Goal: Task Accomplishment & Management: Manage account settings

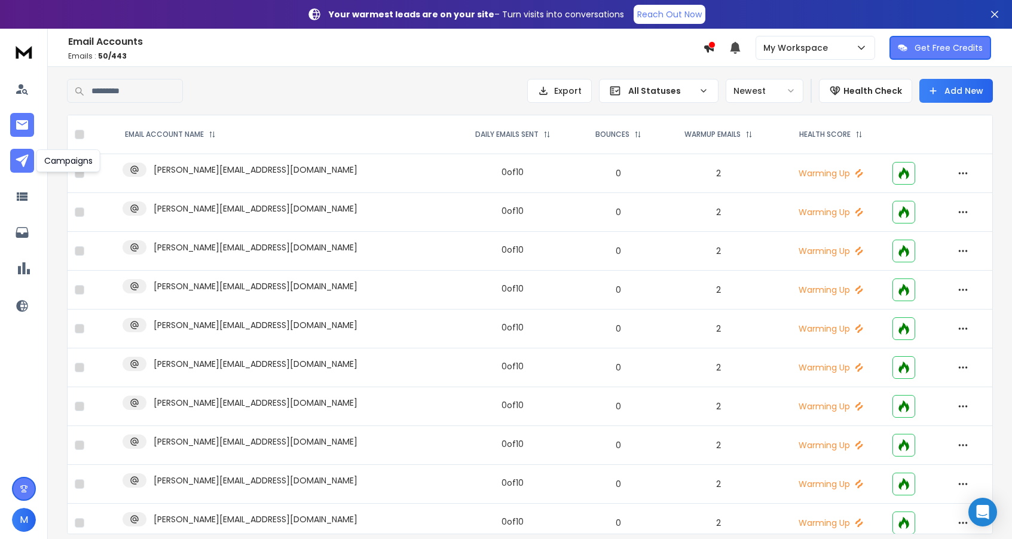
click at [17, 151] on link at bounding box center [22, 161] width 24 height 24
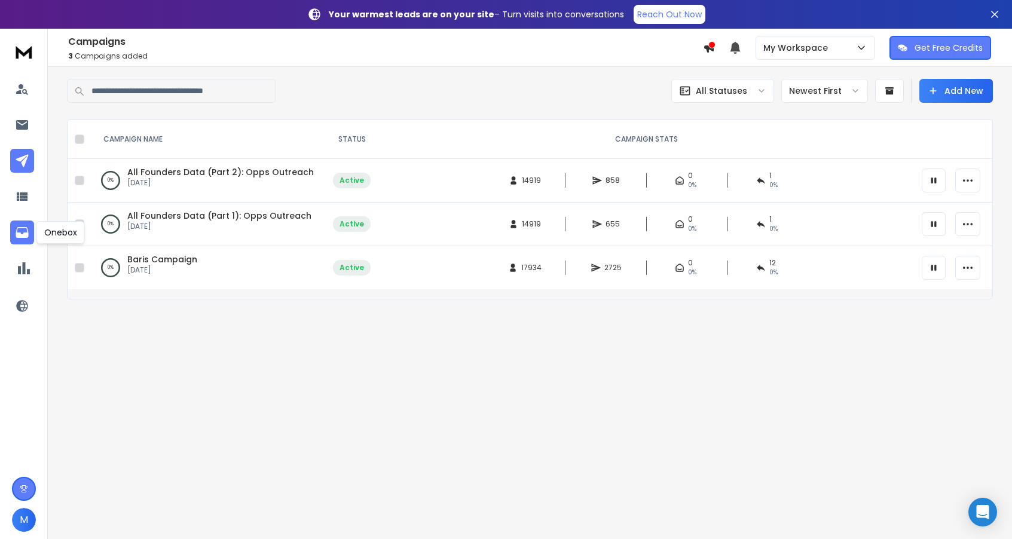
click at [23, 242] on link at bounding box center [22, 233] width 24 height 24
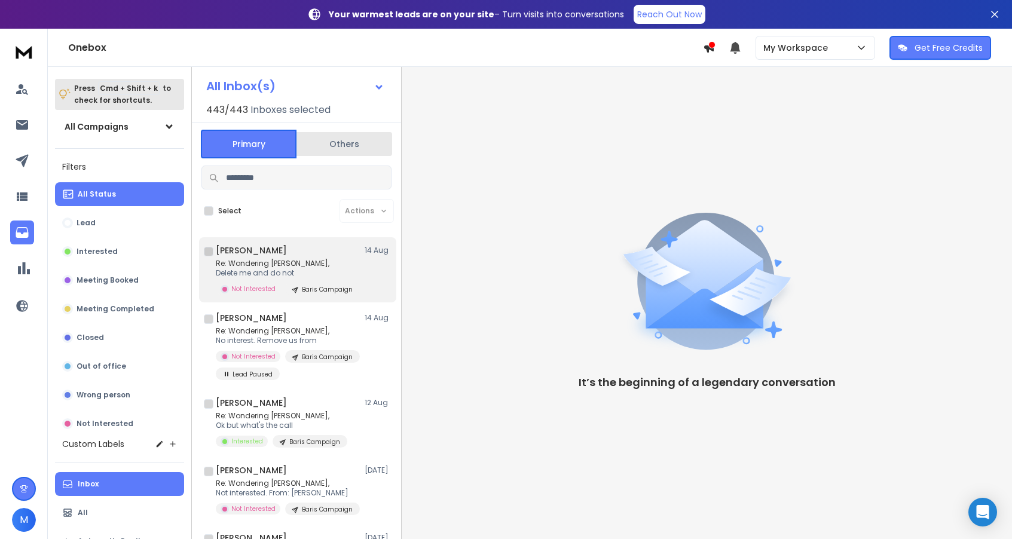
click at [269, 256] on h1 "Steven Heller" at bounding box center [251, 251] width 71 height 12
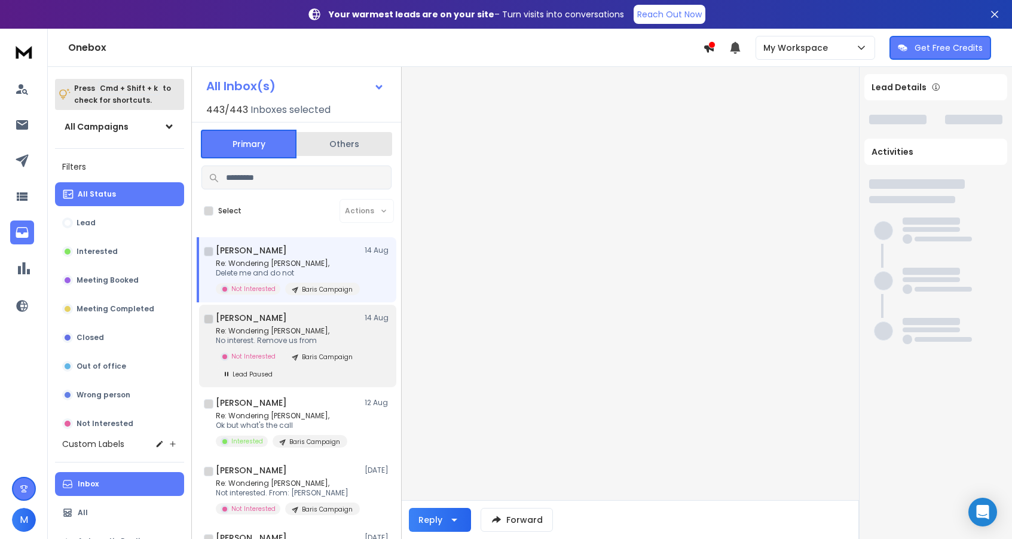
click at [265, 328] on p "Re: Wondering Steve," at bounding box center [287, 331] width 143 height 10
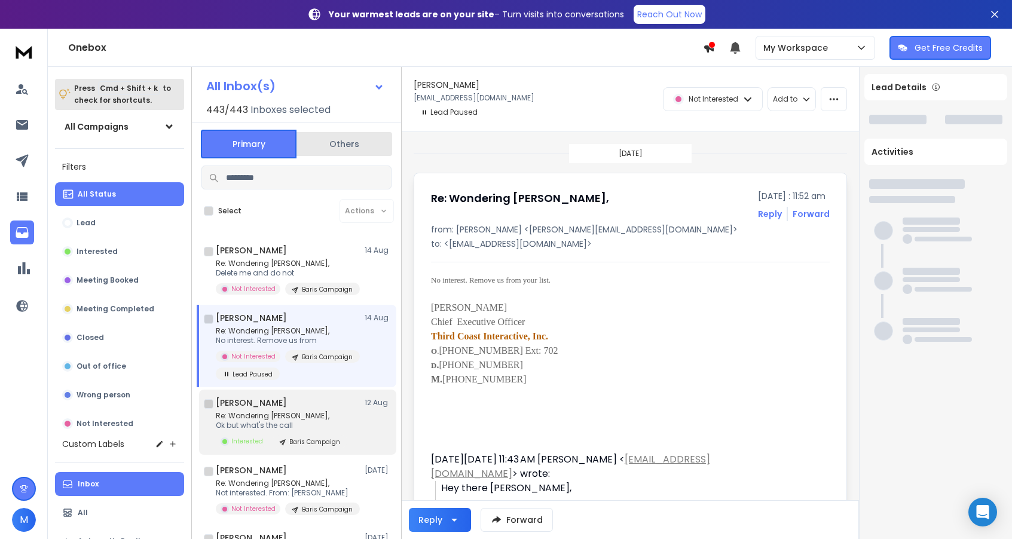
click at [265, 397] on h1 "Sebastian Vaduva" at bounding box center [251, 403] width 71 height 12
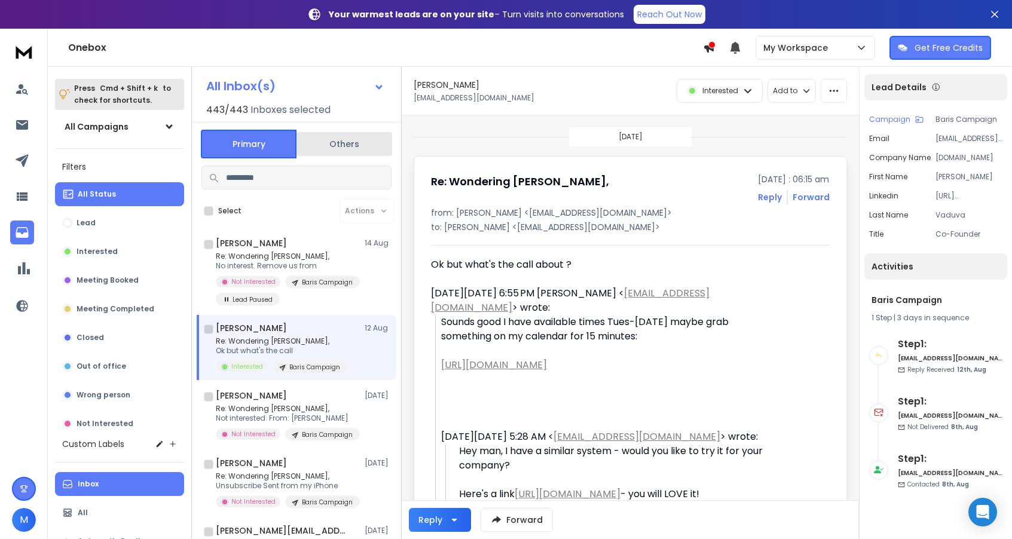
scroll to position [75, 0]
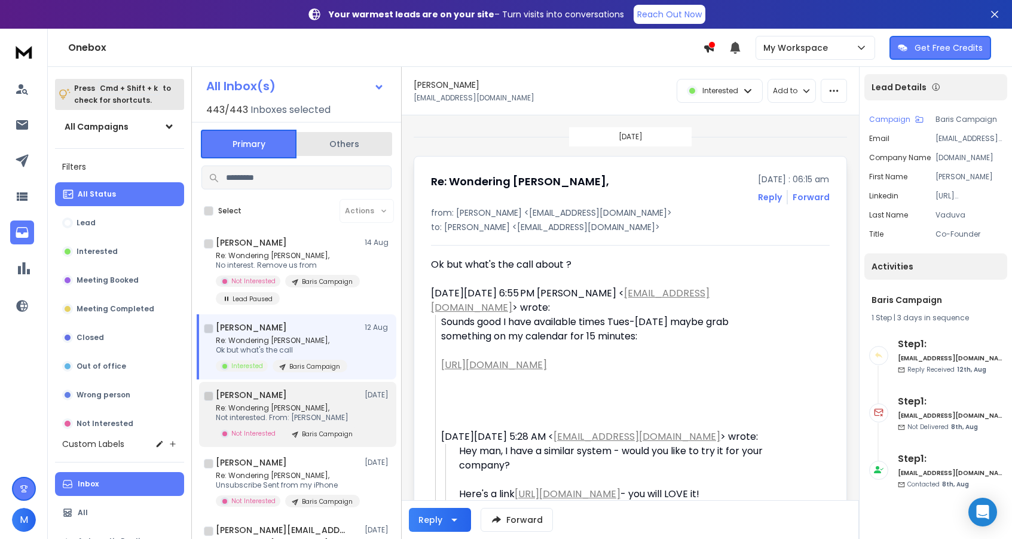
click at [274, 408] on p "Re: Wondering Tom," at bounding box center [287, 409] width 143 height 10
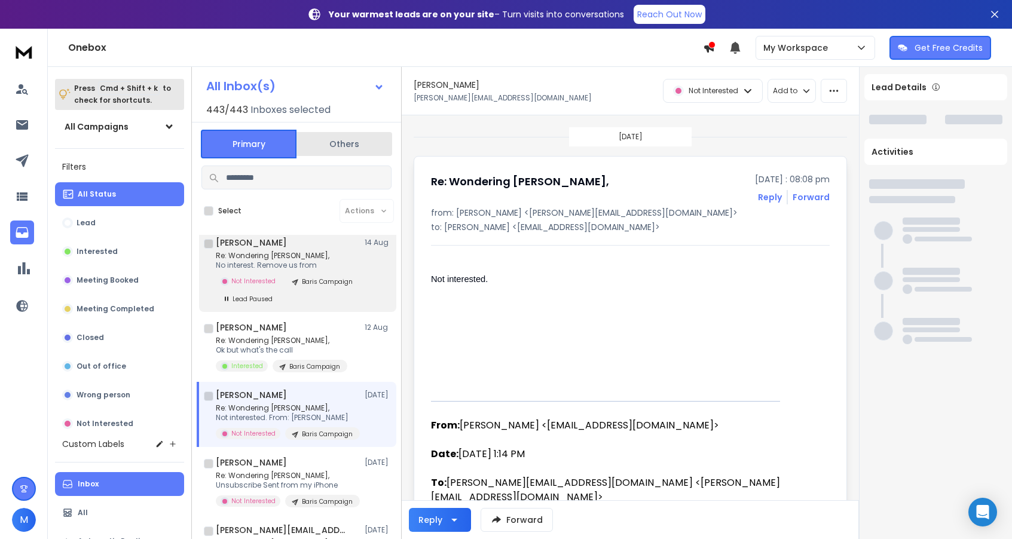
scroll to position [0, 0]
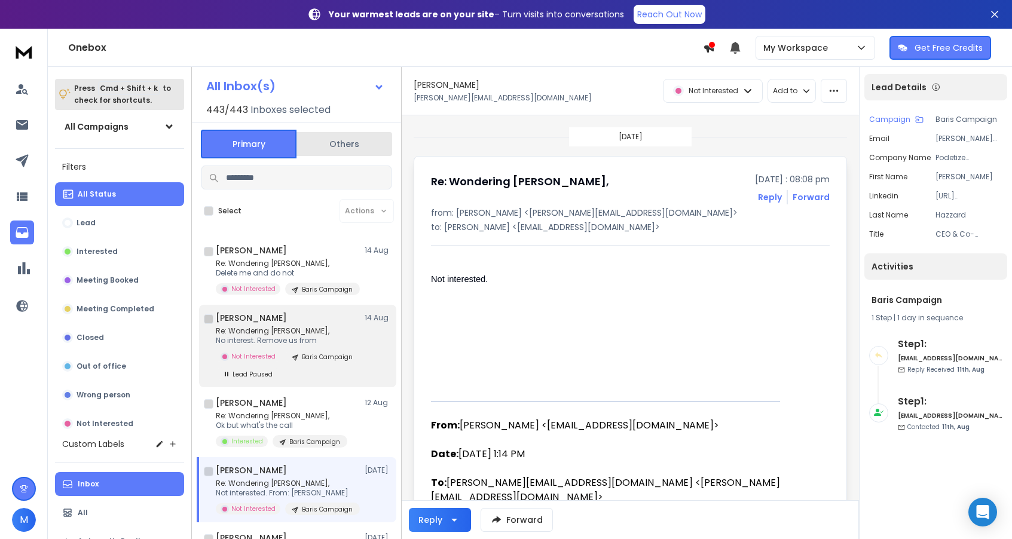
click at [273, 252] on div "Steven Heller 14 Aug" at bounding box center [304, 251] width 176 height 12
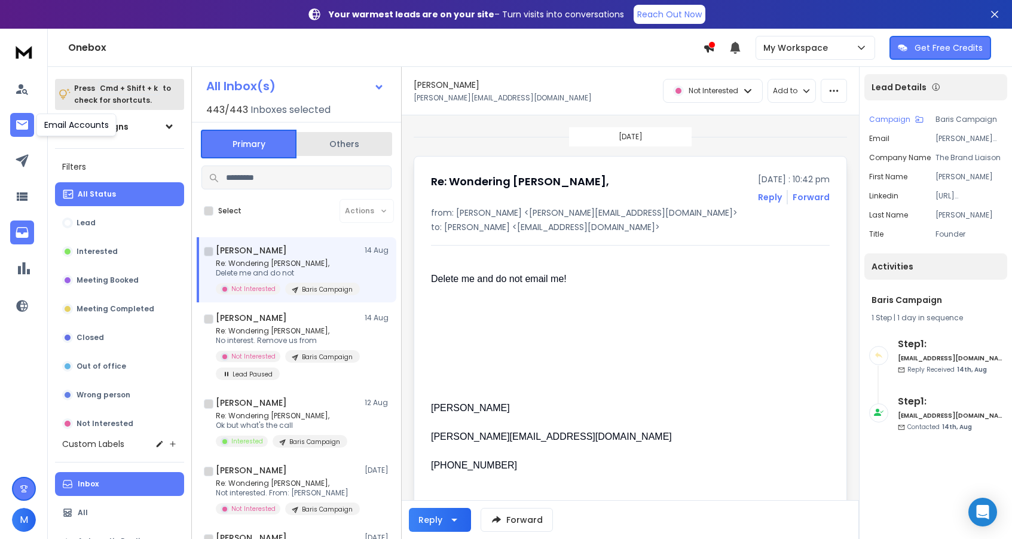
click at [20, 127] on icon at bounding box center [22, 125] width 12 height 10
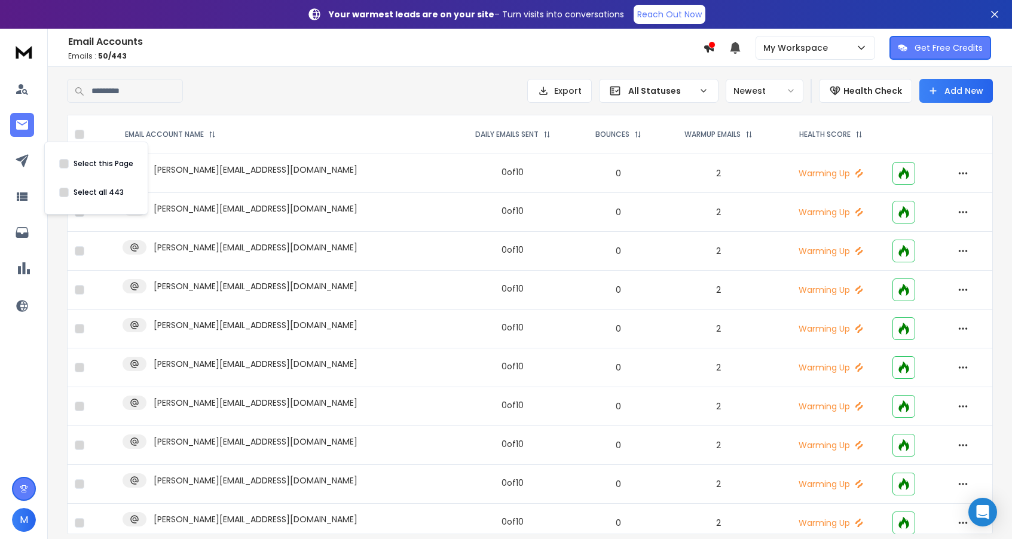
click at [78, 134] on button "Select this Page" at bounding box center [80, 135] width 10 height 10
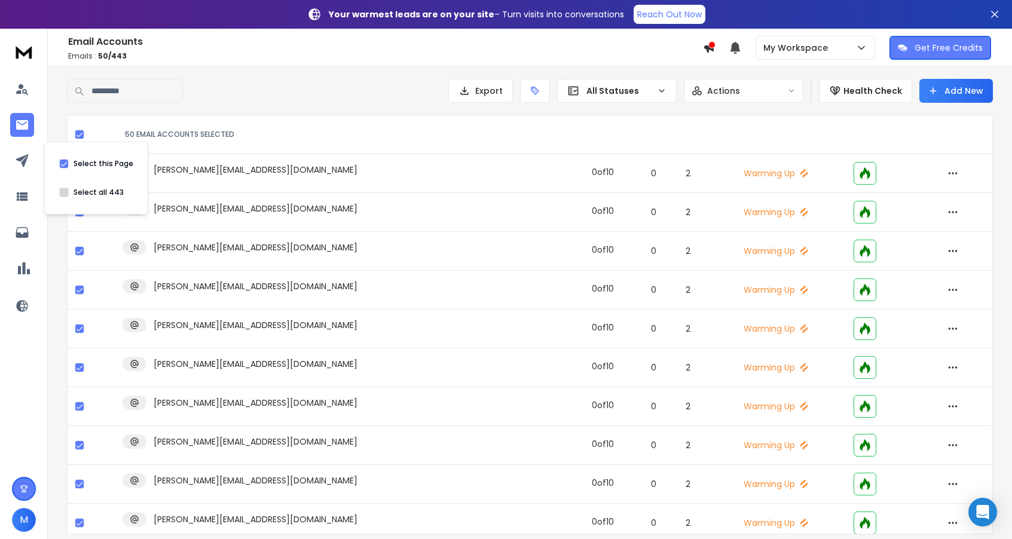
click at [94, 193] on label "Select all 443" at bounding box center [99, 193] width 50 height 10
click at [66, 195] on button "Select this Page" at bounding box center [64, 193] width 10 height 10
click at [771, 91] on div "Actions" at bounding box center [737, 91] width 91 height 12
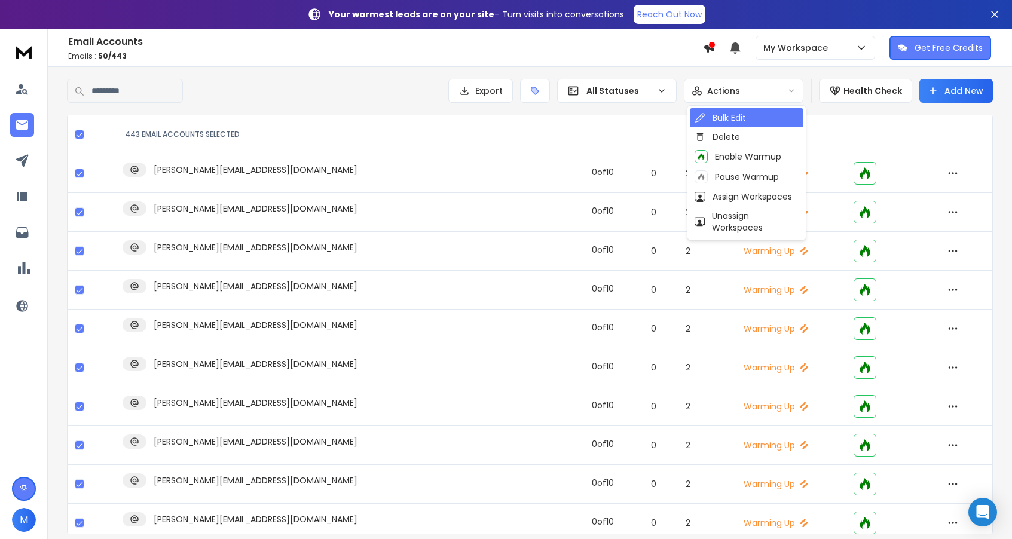
click at [756, 117] on div "Bulk Edit" at bounding box center [747, 117] width 114 height 19
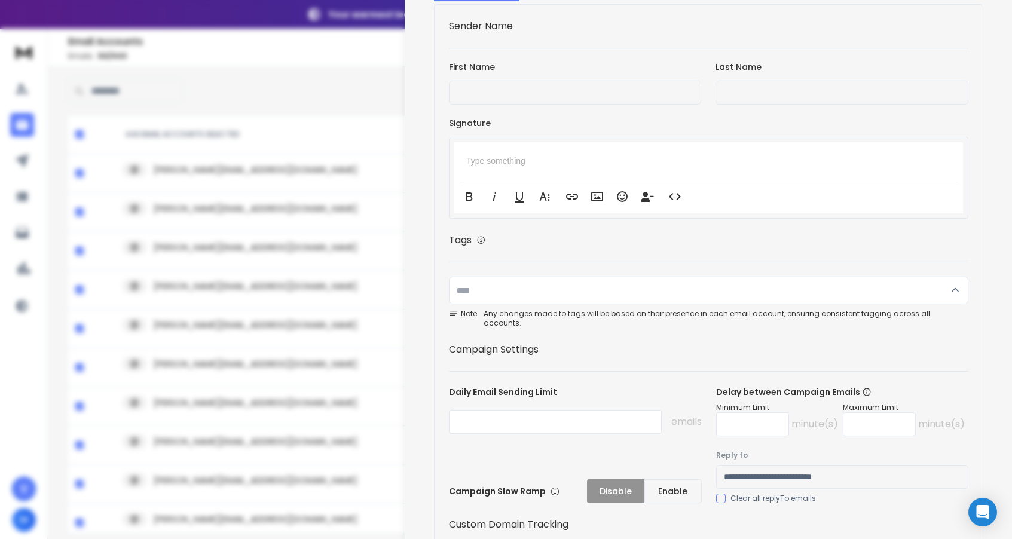
scroll to position [74, 0]
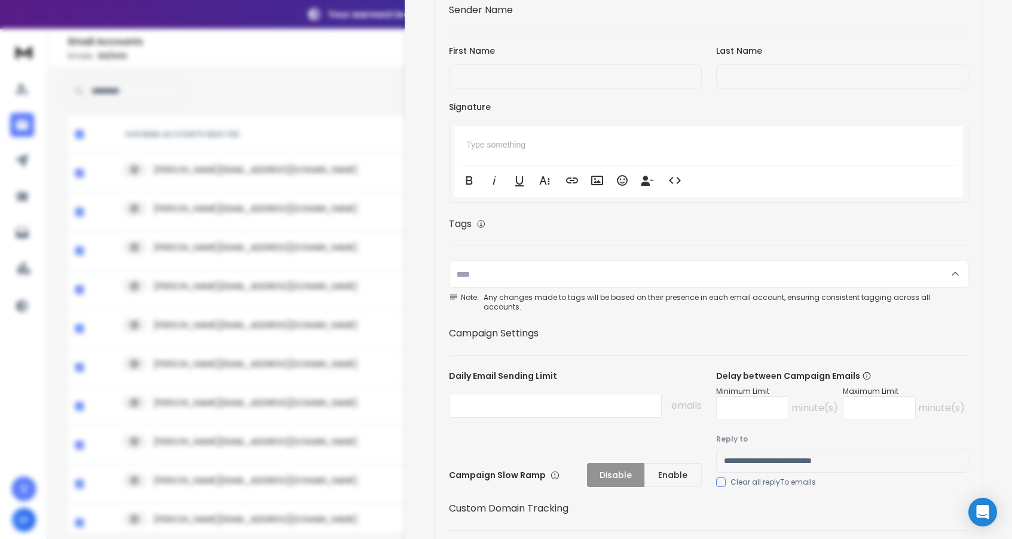
click at [529, 398] on input "number" at bounding box center [555, 406] width 212 height 24
type input "**"
click at [594, 435] on div "Campaign Slow Ramp Disable Enable" at bounding box center [575, 461] width 252 height 53
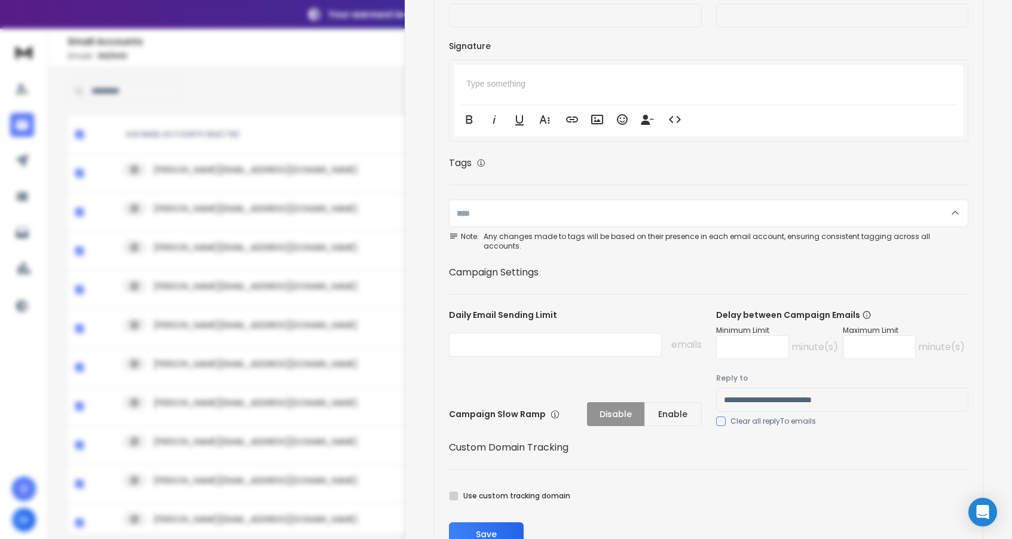
scroll to position [166, 0]
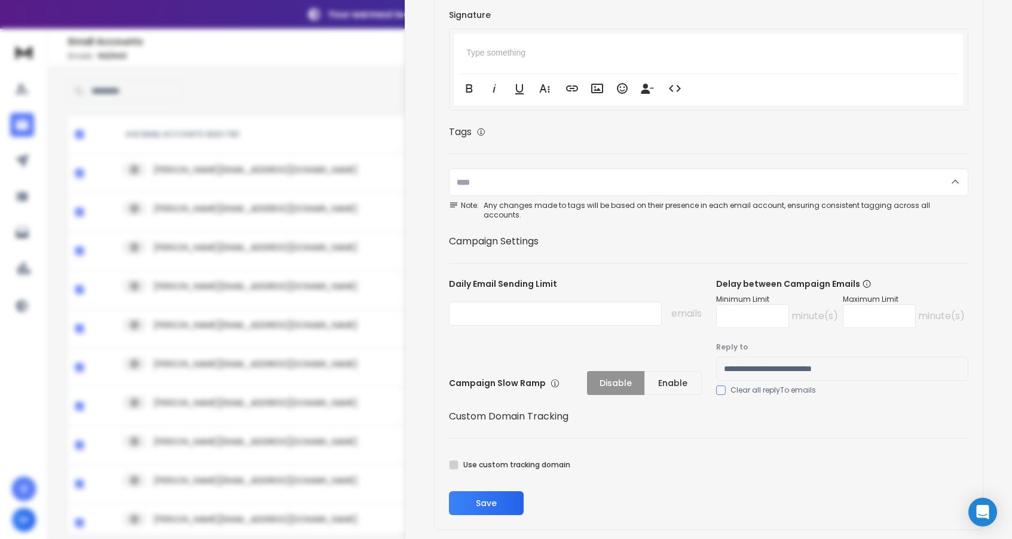
click at [731, 316] on input "number" at bounding box center [752, 316] width 73 height 24
type input "*"
click at [876, 306] on input "number" at bounding box center [879, 316] width 73 height 24
type input "*"
click at [757, 436] on form "First Name Last Name Signature Type something Clear Formatting Font Family Aria…" at bounding box center [709, 235] width 520 height 561
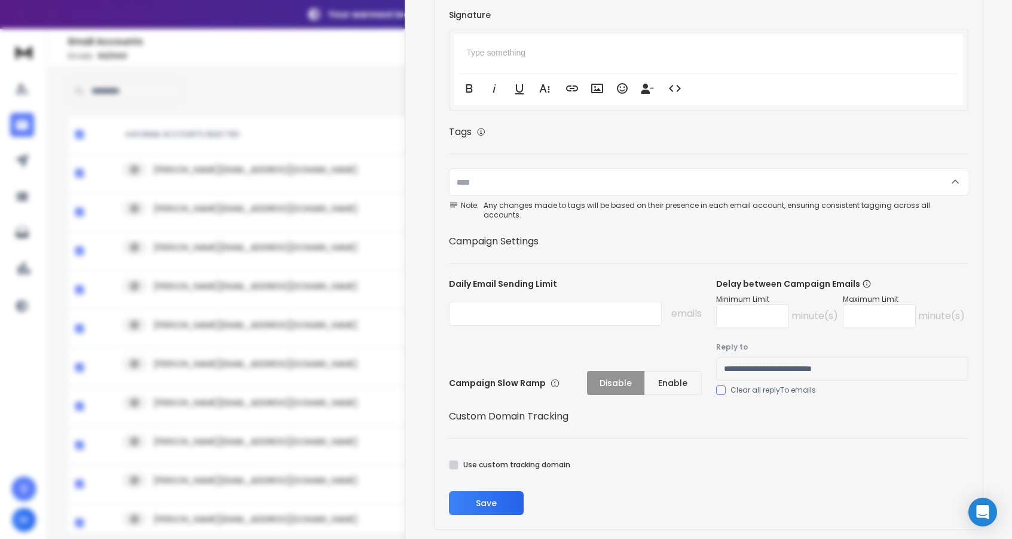
click at [502, 491] on button "Save" at bounding box center [486, 503] width 75 height 24
click at [473, 499] on button "Save" at bounding box center [486, 503] width 75 height 24
click at [350, 120] on div at bounding box center [506, 269] width 1012 height 539
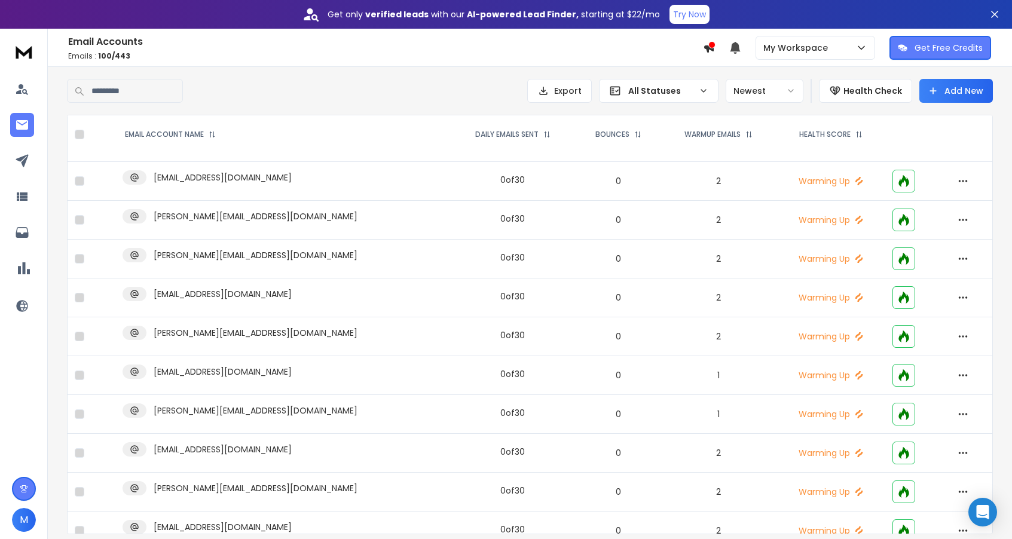
scroll to position [2781, 0]
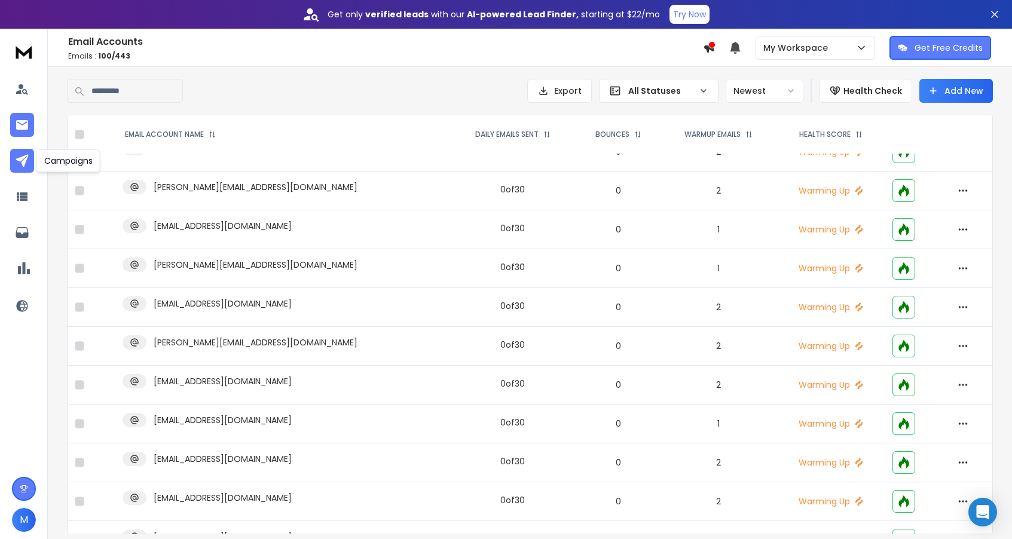
click at [23, 160] on icon at bounding box center [22, 160] width 13 height 13
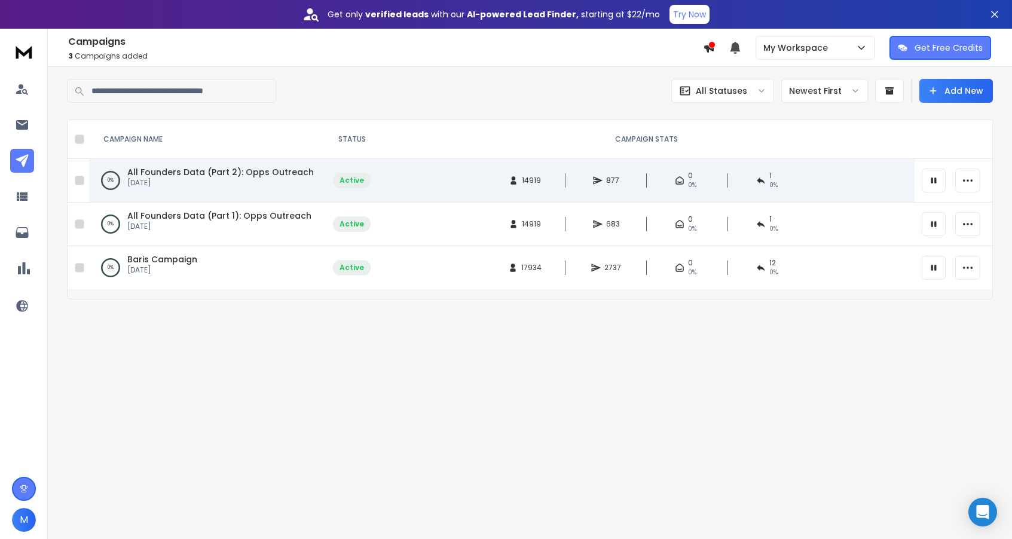
click at [195, 175] on span "All Founders Data (Part 2): Opps Outreach" at bounding box center [220, 172] width 187 height 12
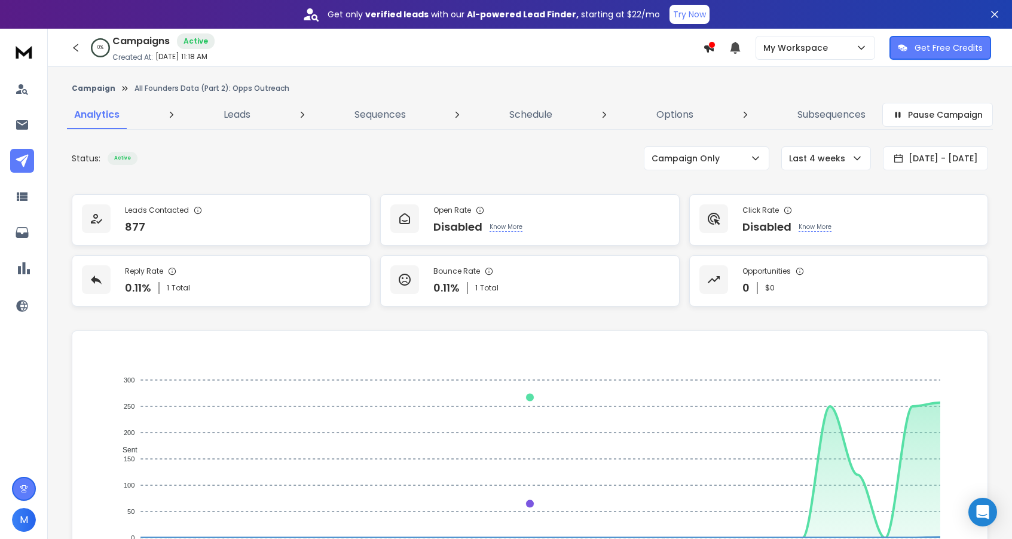
click at [704, 112] on div "Analytics Leads Sequences Schedule Options Subsequences" at bounding box center [470, 114] width 806 height 29
click at [678, 114] on p "Options" at bounding box center [674, 115] width 37 height 14
